Goal: Task Accomplishment & Management: Manage account settings

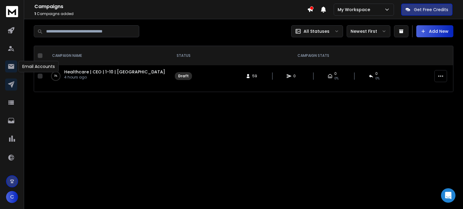
click at [10, 70] on icon at bounding box center [11, 66] width 7 height 7
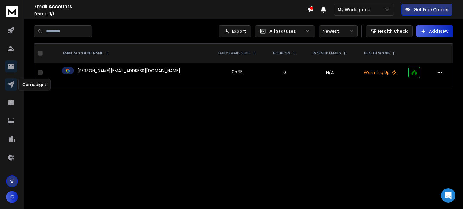
click at [9, 89] on link at bounding box center [11, 85] width 12 height 12
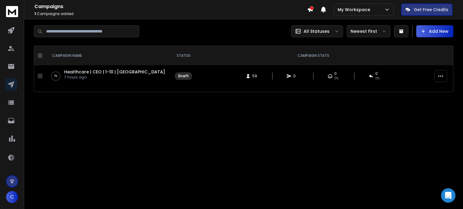
click at [442, 79] on icon "button" at bounding box center [440, 76] width 6 height 6
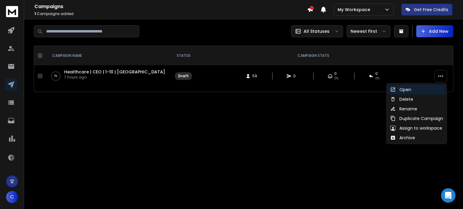
click at [442, 80] on button "button" at bounding box center [440, 76] width 13 height 12
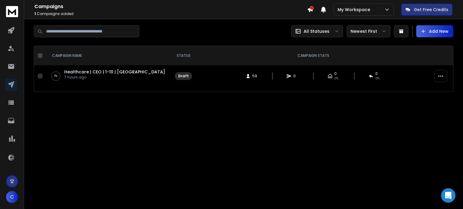
click at [443, 78] on icon "button" at bounding box center [440, 76] width 6 height 6
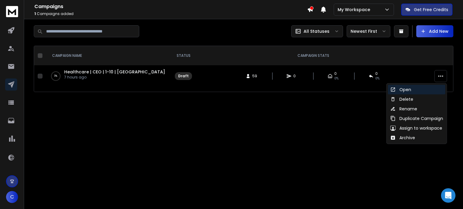
click at [443, 78] on icon "button" at bounding box center [440, 76] width 6 height 6
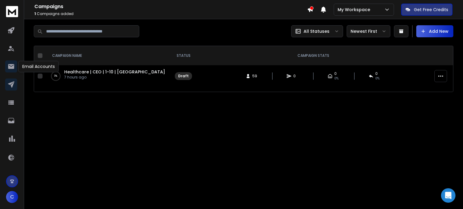
click at [10, 68] on icon at bounding box center [11, 66] width 6 height 5
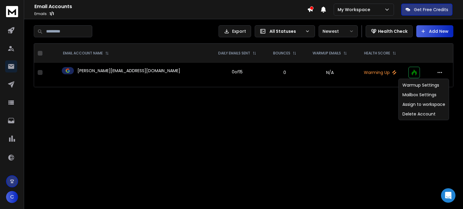
click at [440, 73] on button at bounding box center [439, 72] width 19 height 10
click at [416, 89] on div "Warmup Settings" at bounding box center [424, 85] width 48 height 10
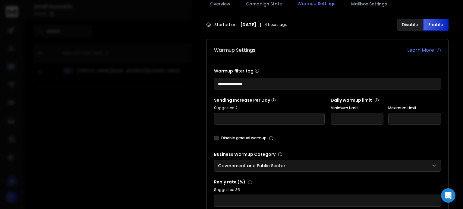
scroll to position [29, 0]
click at [317, 82] on input "**********" at bounding box center [327, 84] width 227 height 12
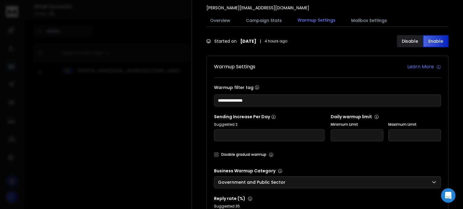
scroll to position [0, 0]
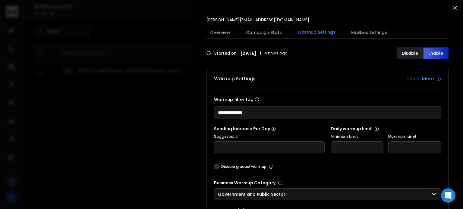
click at [453, 7] on icon "button" at bounding box center [455, 8] width 6 height 6
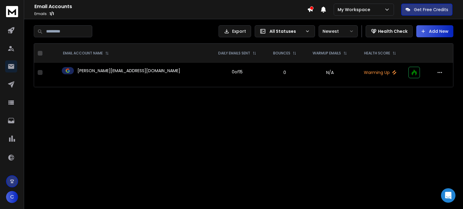
click at [272, 102] on div "Get only verified leads with our AI-powered Lead Finder, starting at $22/mo Try…" at bounding box center [231, 104] width 463 height 209
click at [6, 67] on link at bounding box center [11, 67] width 12 height 12
click at [10, 85] on icon at bounding box center [11, 84] width 7 height 7
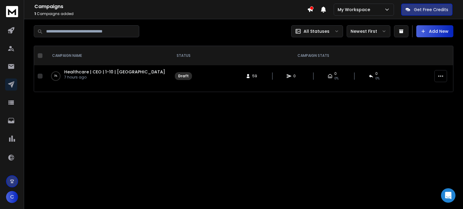
click at [112, 69] on span "Healthcare | CEO | 1-10 | [GEOGRAPHIC_DATA]" at bounding box center [114, 72] width 101 height 6
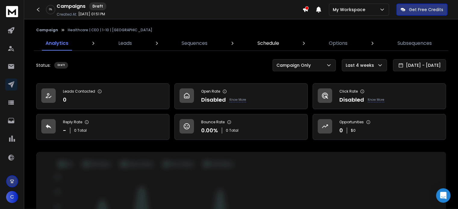
click at [258, 42] on p "Schedule" at bounding box center [269, 43] width 22 height 7
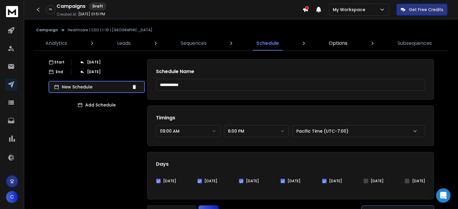
click at [331, 43] on p "Options" at bounding box center [338, 43] width 19 height 7
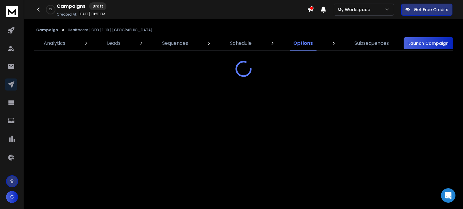
select select "*"
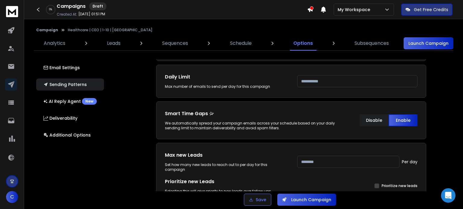
scroll to position [196, 0]
click at [307, 82] on input "**" at bounding box center [357, 82] width 120 height 12
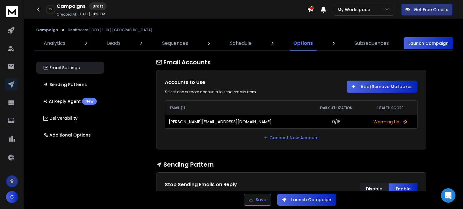
scroll to position [0, 0]
